Goal: Navigation & Orientation: Find specific page/section

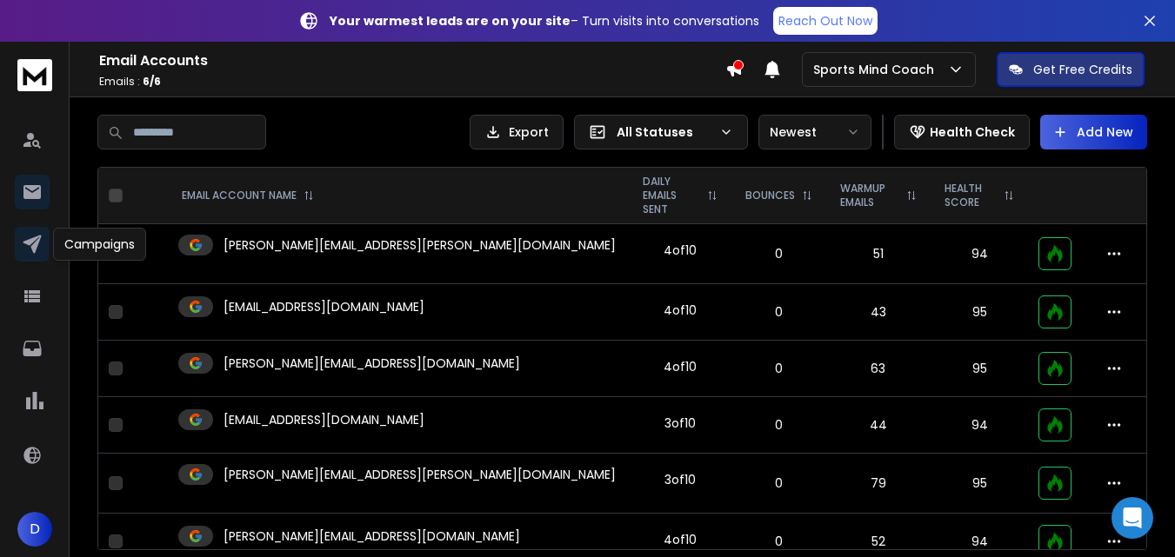
click at [43, 238] on link at bounding box center [32, 244] width 35 height 35
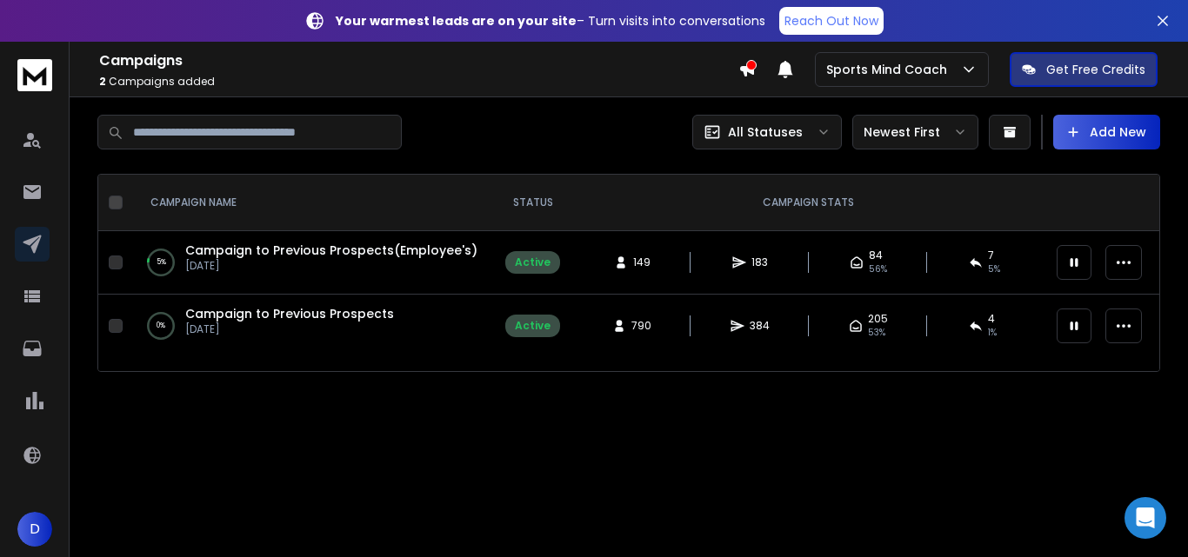
click at [37, 329] on div at bounding box center [35, 296] width 40 height 368
click at [19, 203] on link at bounding box center [32, 192] width 35 height 35
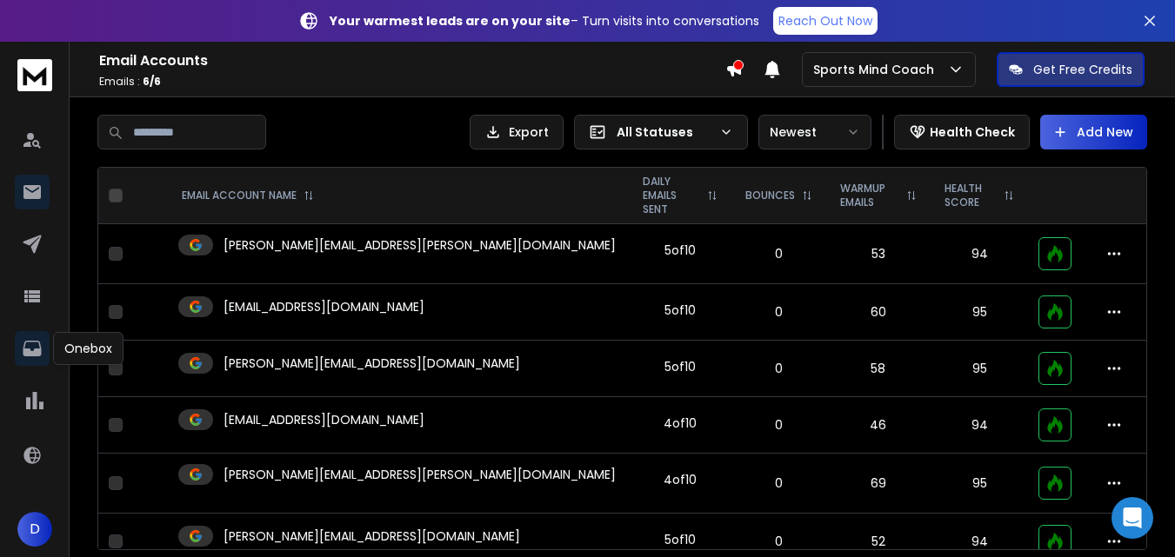
click at [24, 340] on icon at bounding box center [32, 348] width 21 height 21
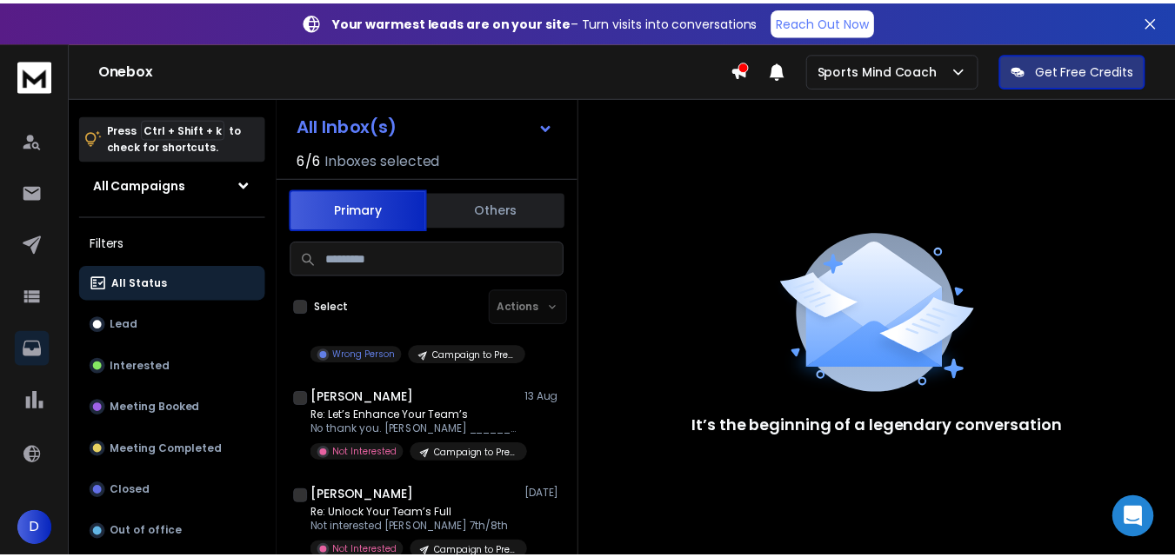
scroll to position [829, 0]
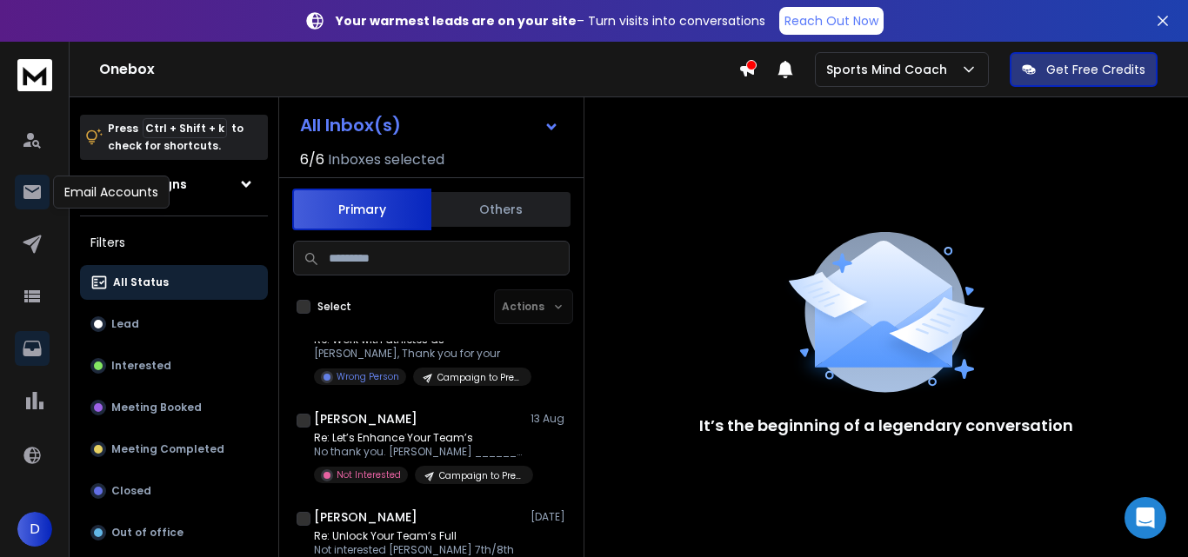
click at [16, 190] on link at bounding box center [32, 192] width 35 height 35
